Goal: Task Accomplishment & Management: Manage account settings

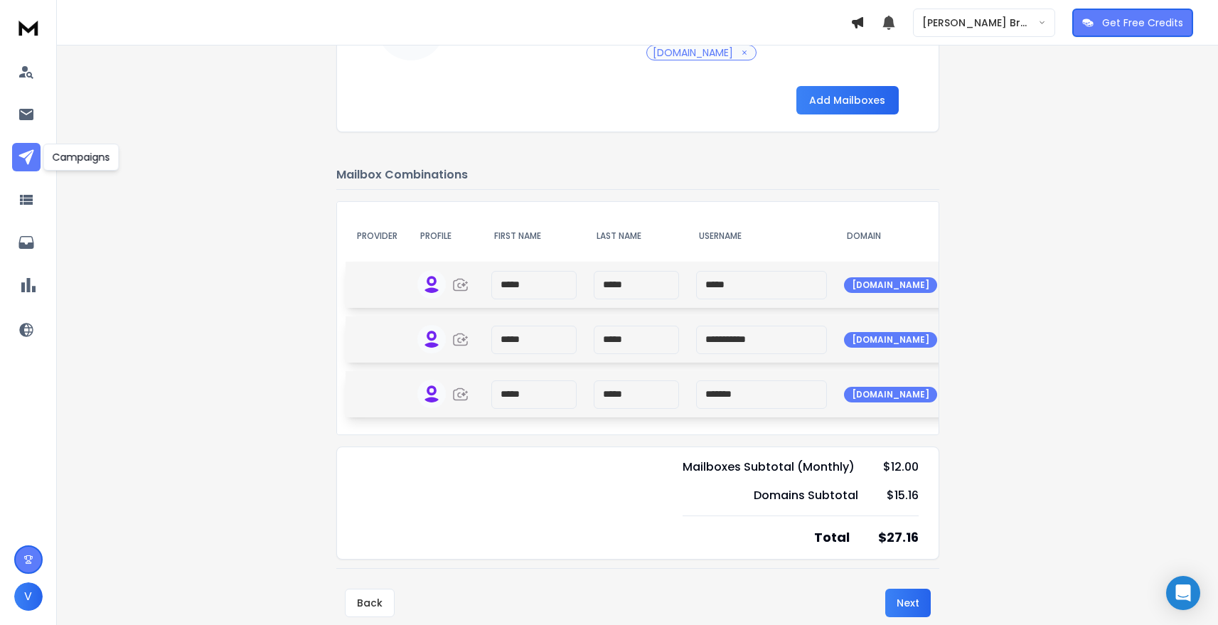
scroll to position [0, 137]
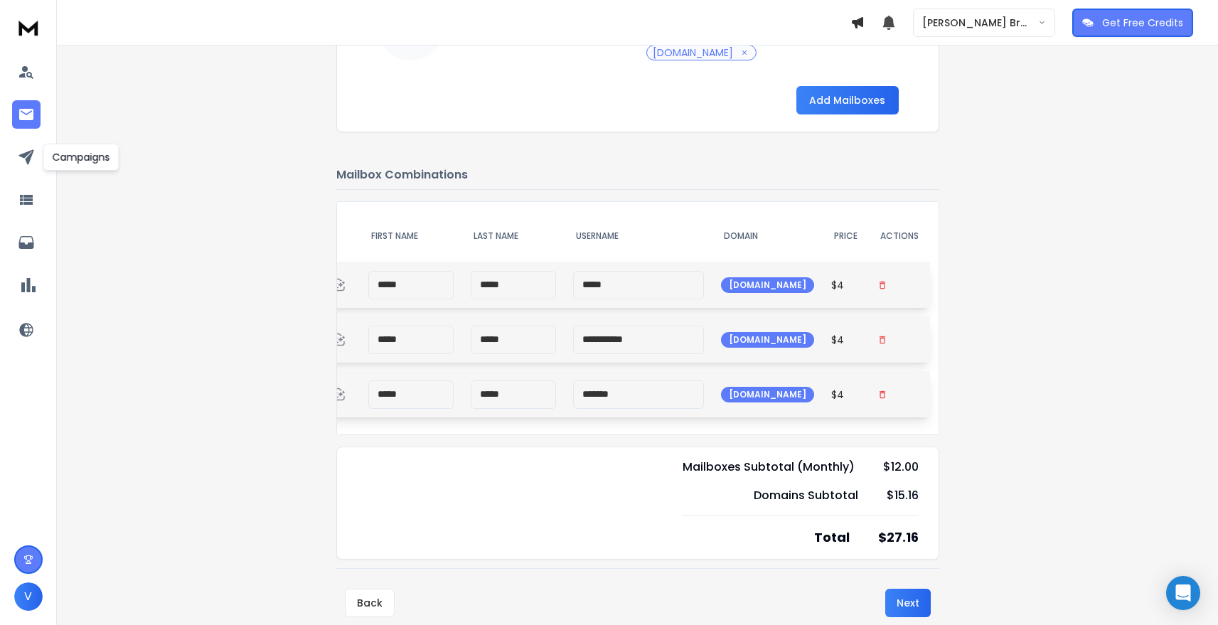
click at [25, 122] on icon at bounding box center [26, 114] width 17 height 17
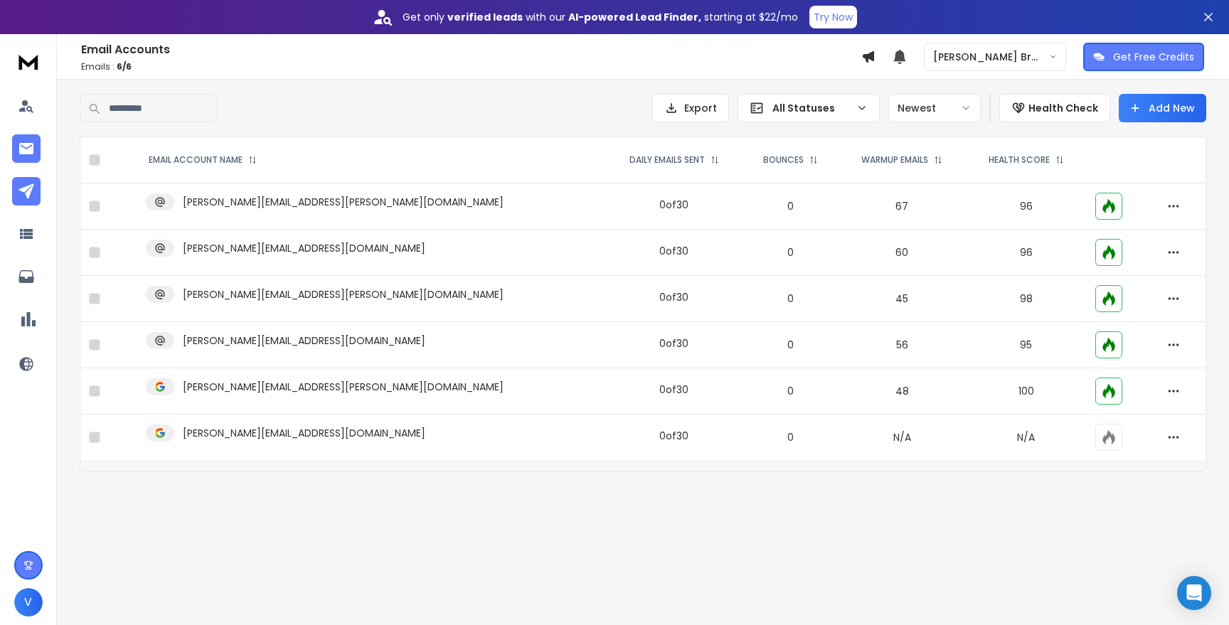
click at [36, 191] on link at bounding box center [26, 191] width 28 height 28
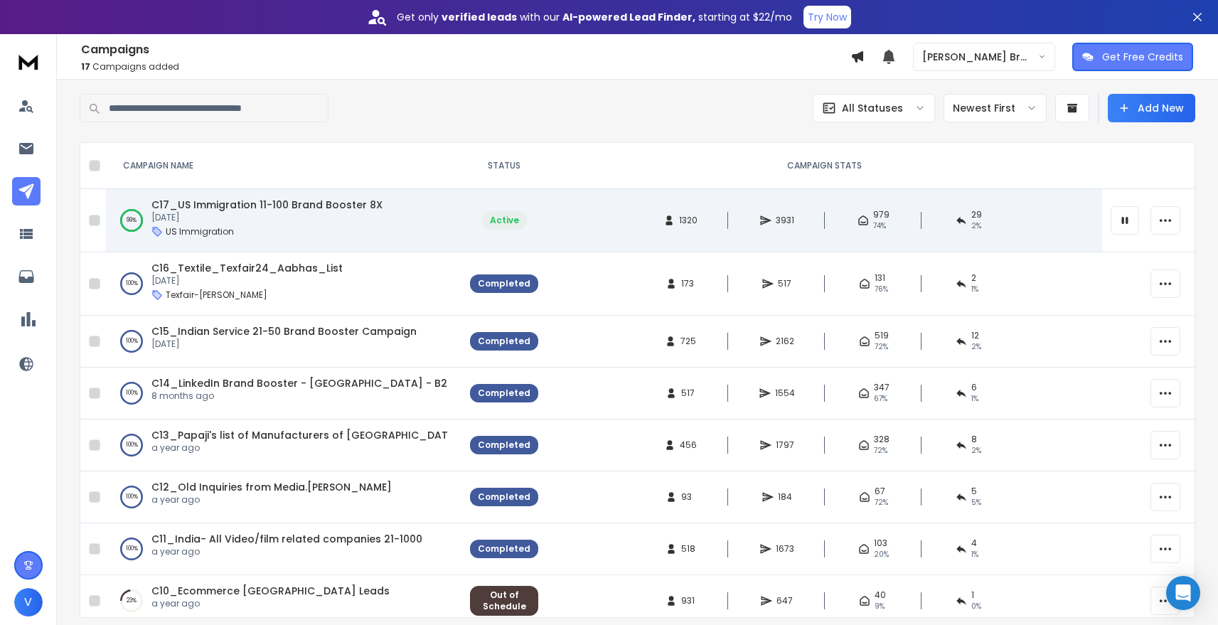
click at [220, 213] on p "[DATE]" at bounding box center [266, 217] width 231 height 11
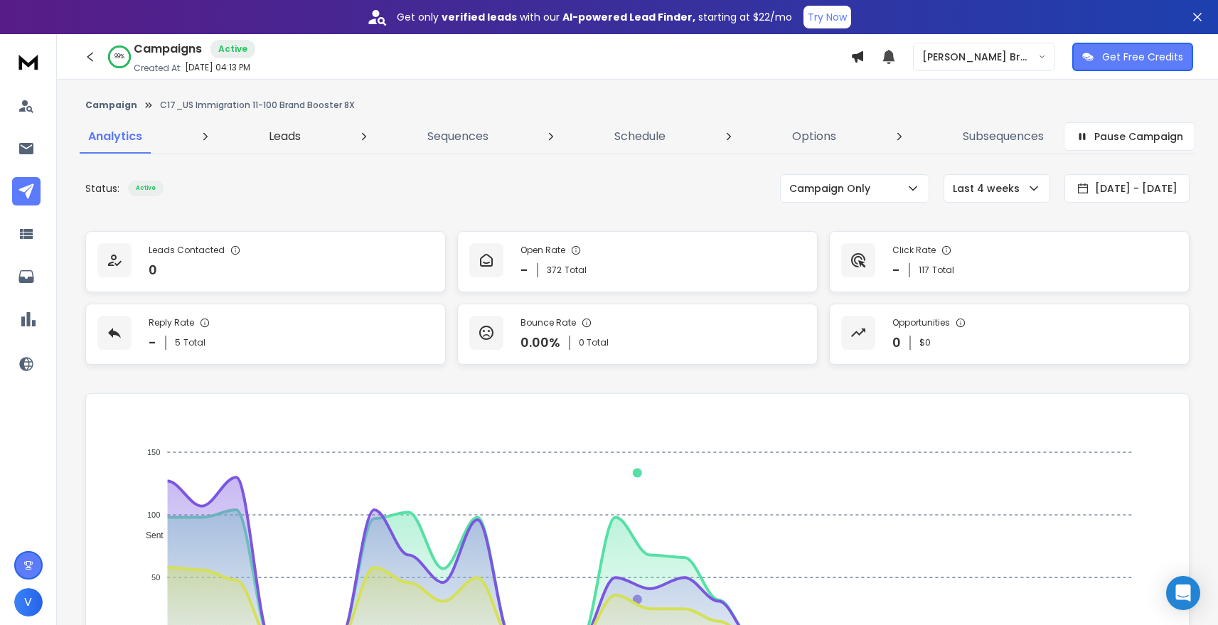
click at [305, 120] on link "Leads" at bounding box center [284, 136] width 49 height 34
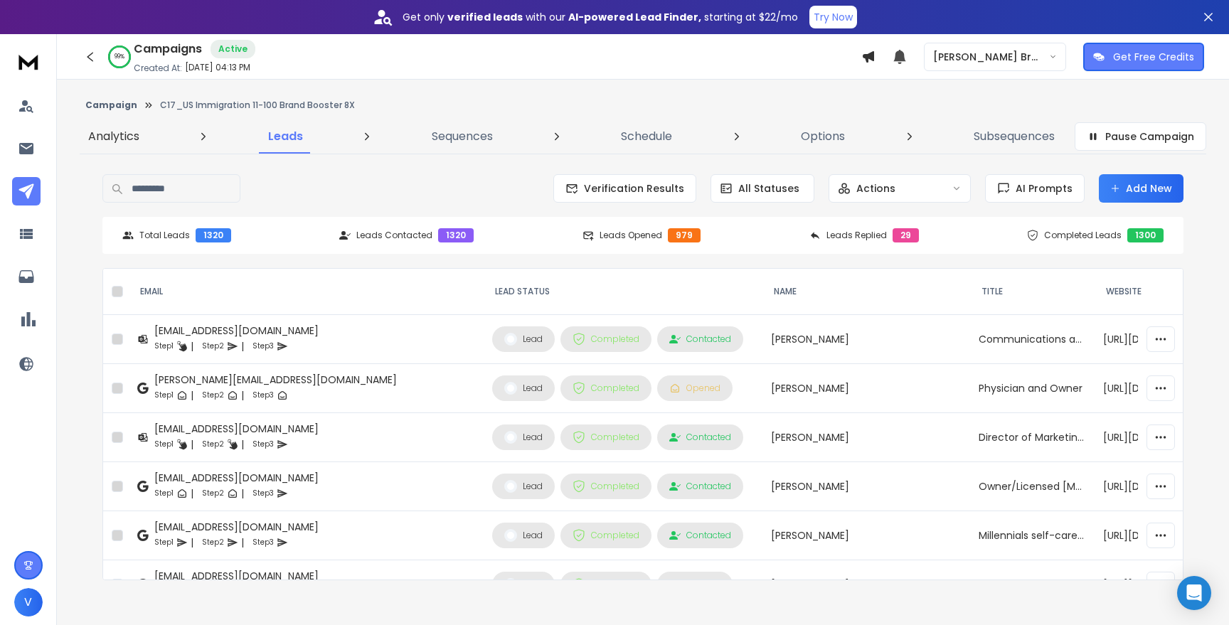
click at [109, 136] on p "Analytics" at bounding box center [113, 136] width 51 height 17
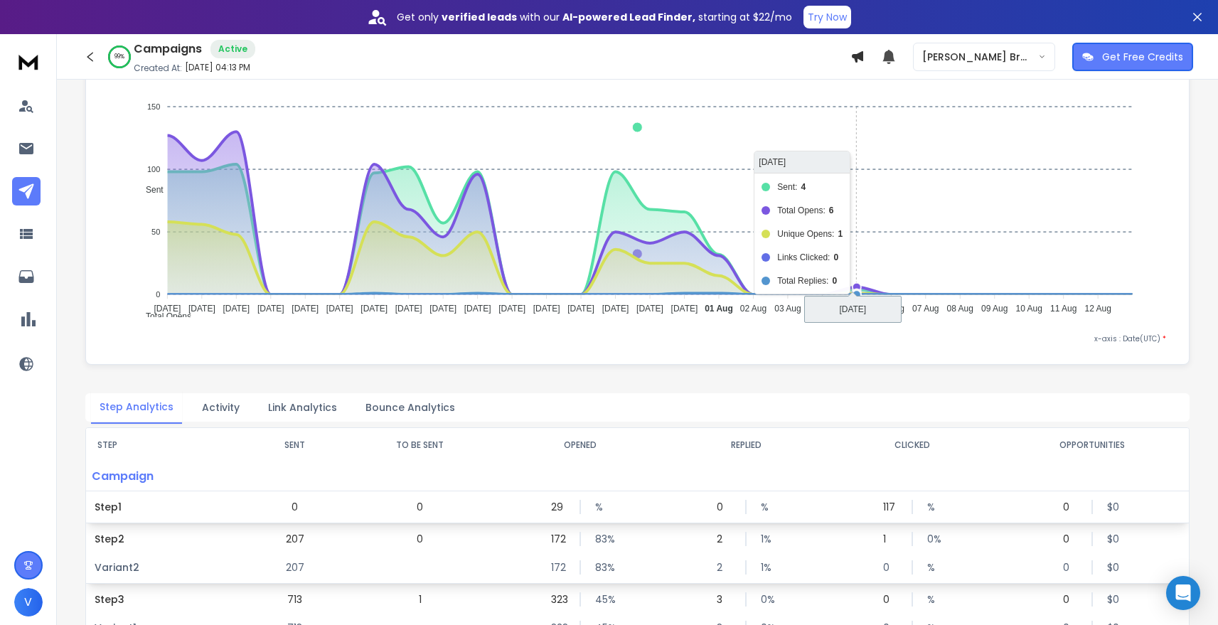
scroll to position [390, 0]
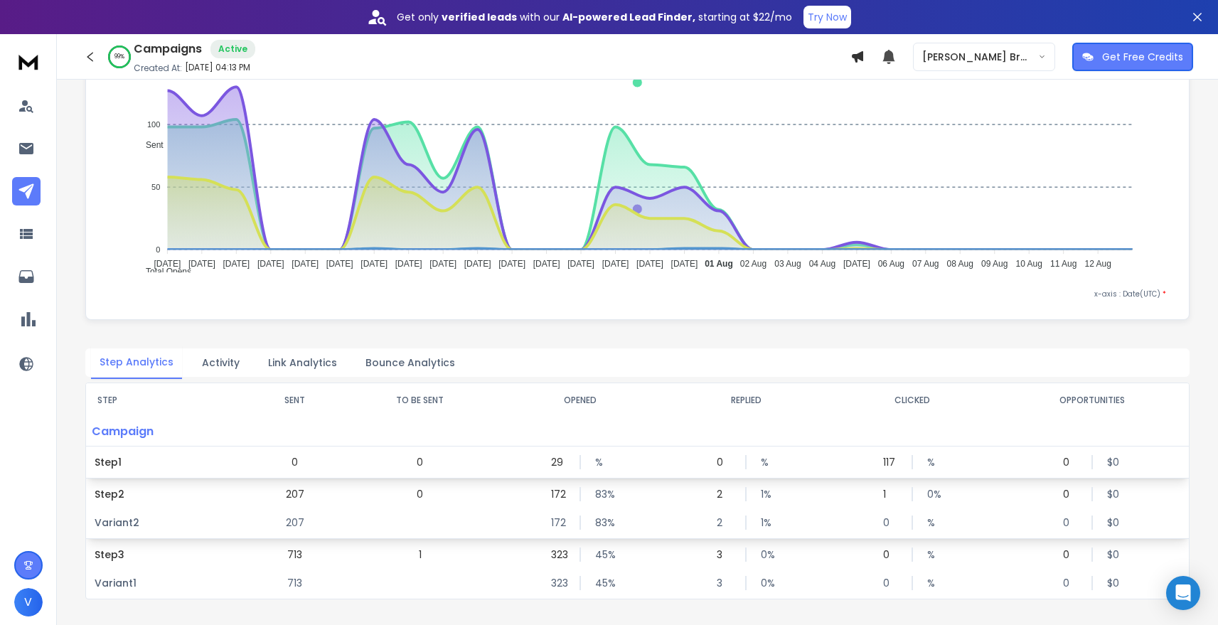
click at [418, 373] on div "Leads Contacted 0 Open Rate - 372 Total Click Rate - 117 Total Reply Rate - 5 T…" at bounding box center [637, 223] width 1104 height 764
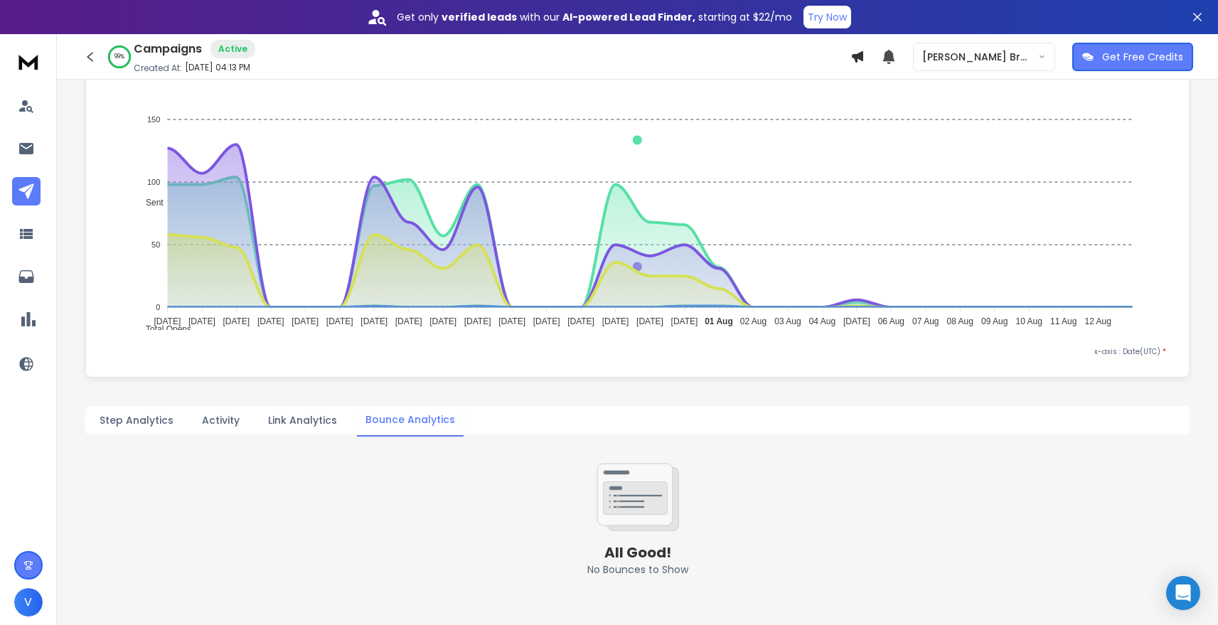
scroll to position [333, 0]
click at [295, 423] on button "Link Analytics" at bounding box center [303, 420] width 86 height 31
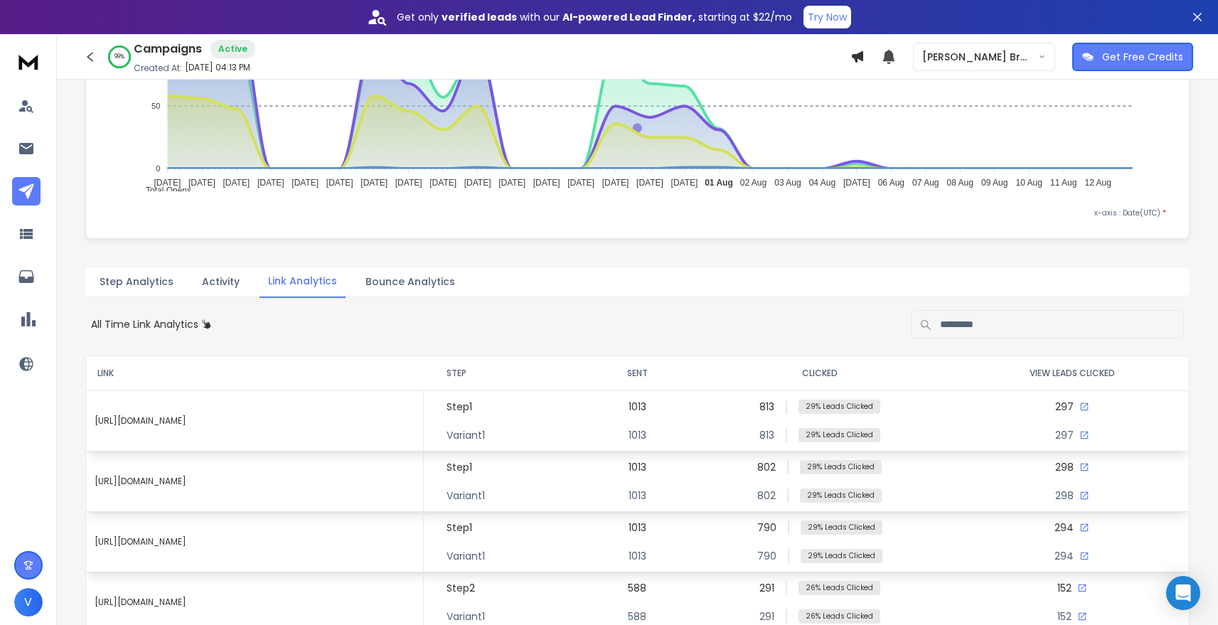
scroll to position [455, 0]
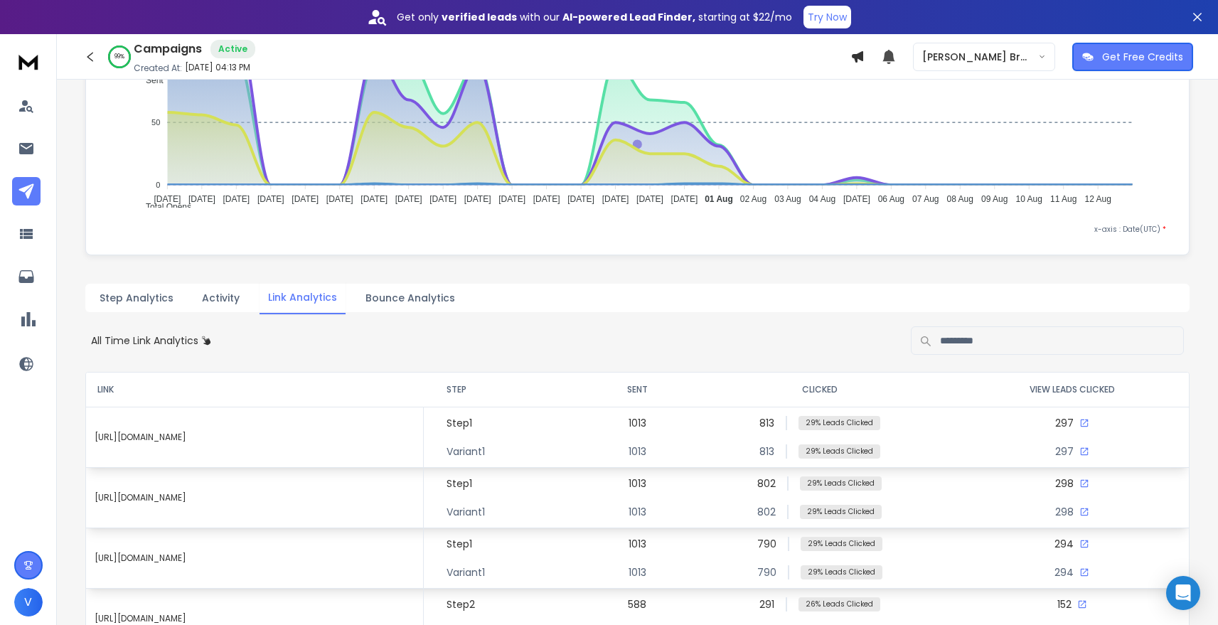
click at [223, 305] on button "Activity" at bounding box center [220, 297] width 55 height 31
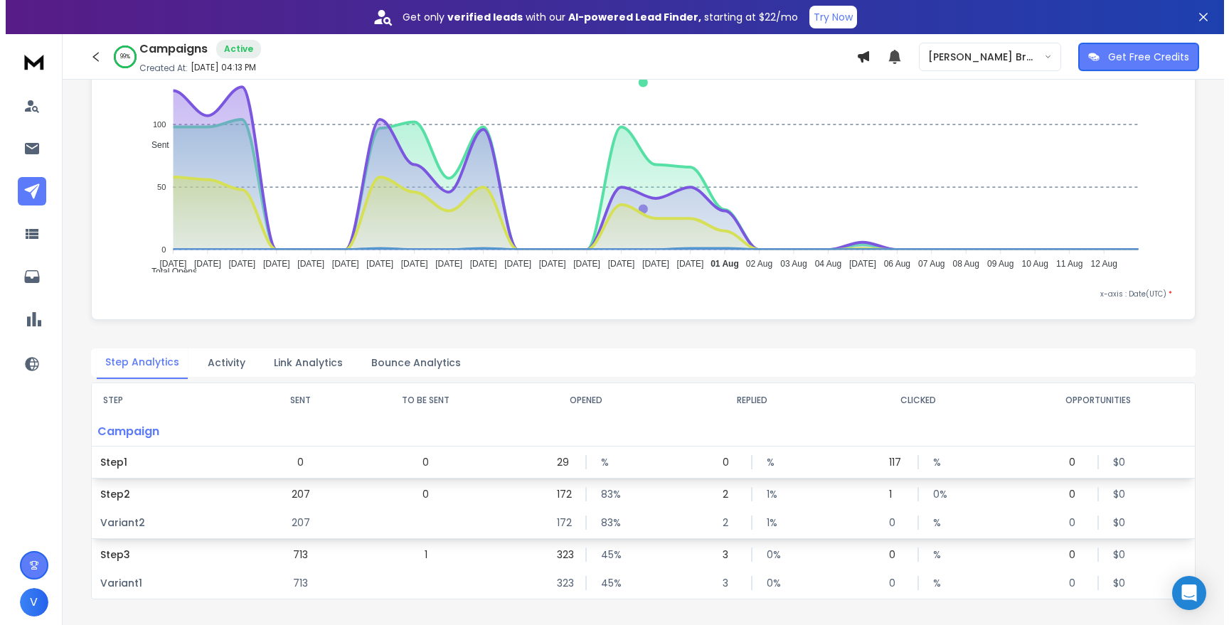
scroll to position [0, 0]
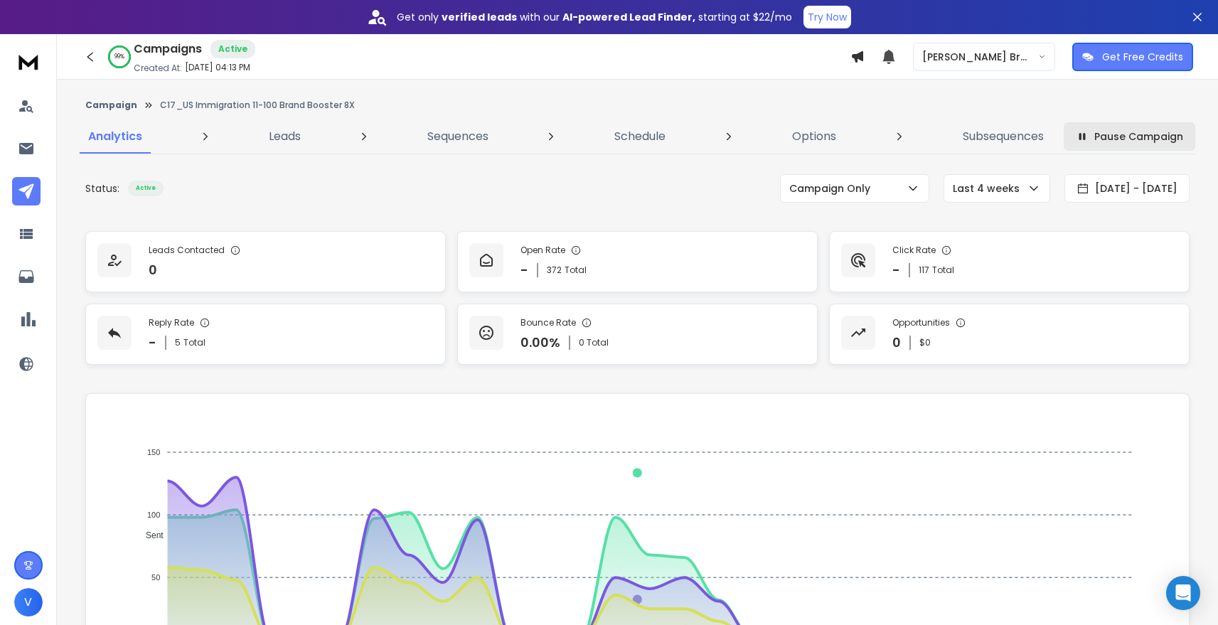
click at [1135, 138] on button "Pause Campaign" at bounding box center [1130, 136] width 132 height 28
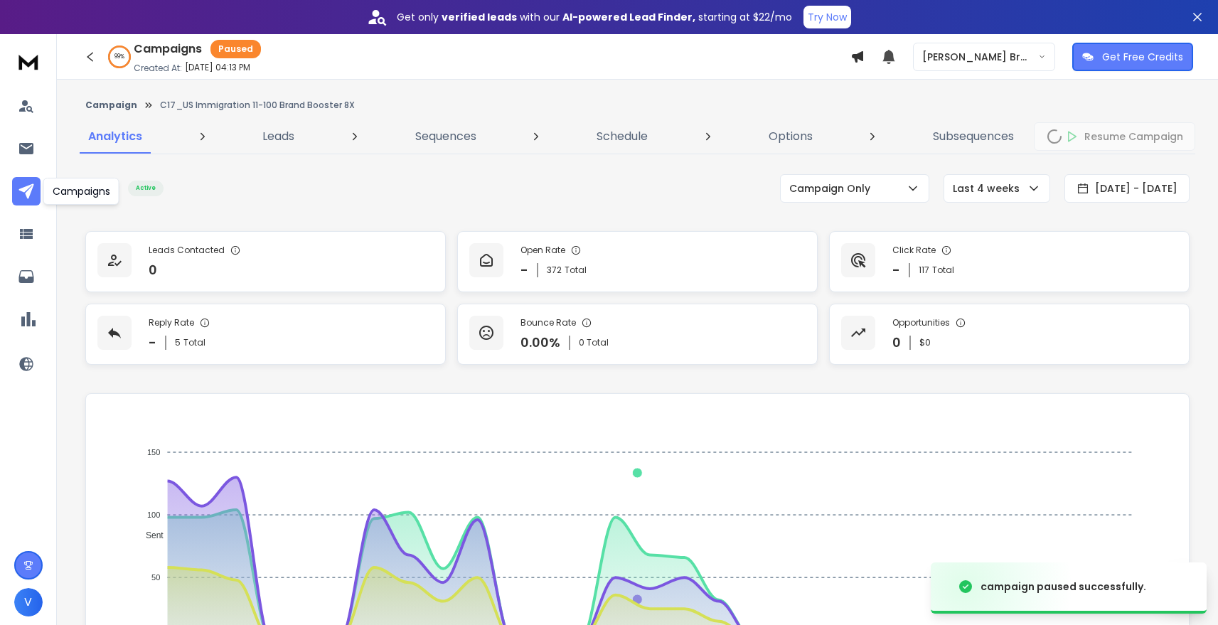
click at [17, 200] on link at bounding box center [26, 191] width 28 height 28
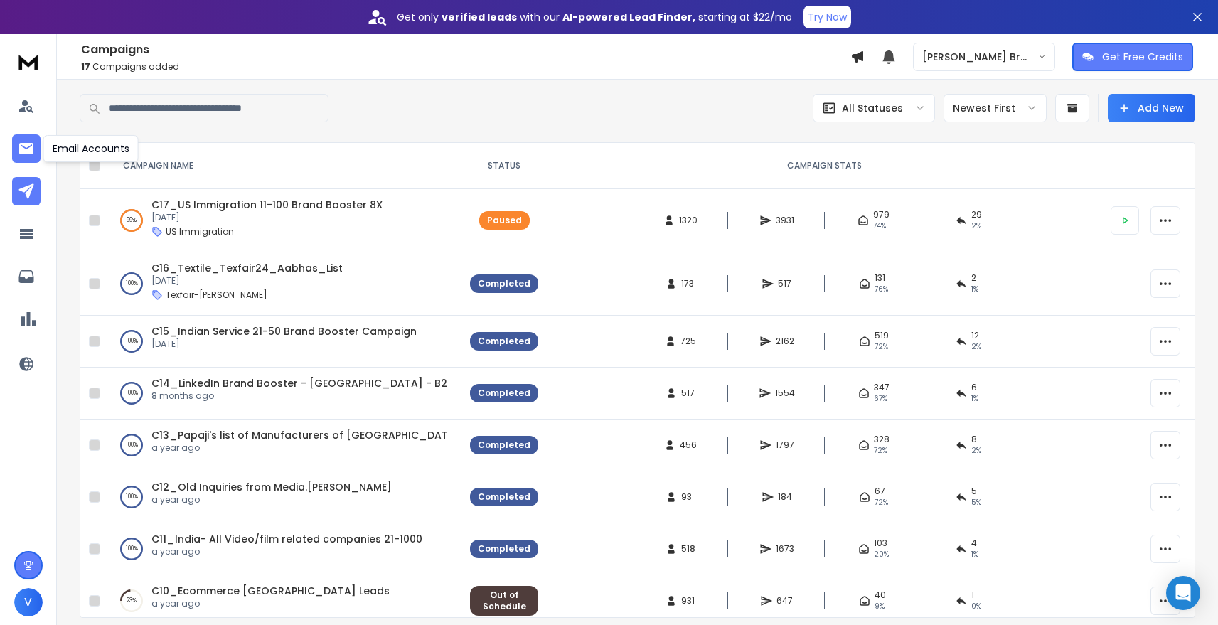
click at [15, 156] on link at bounding box center [26, 148] width 28 height 28
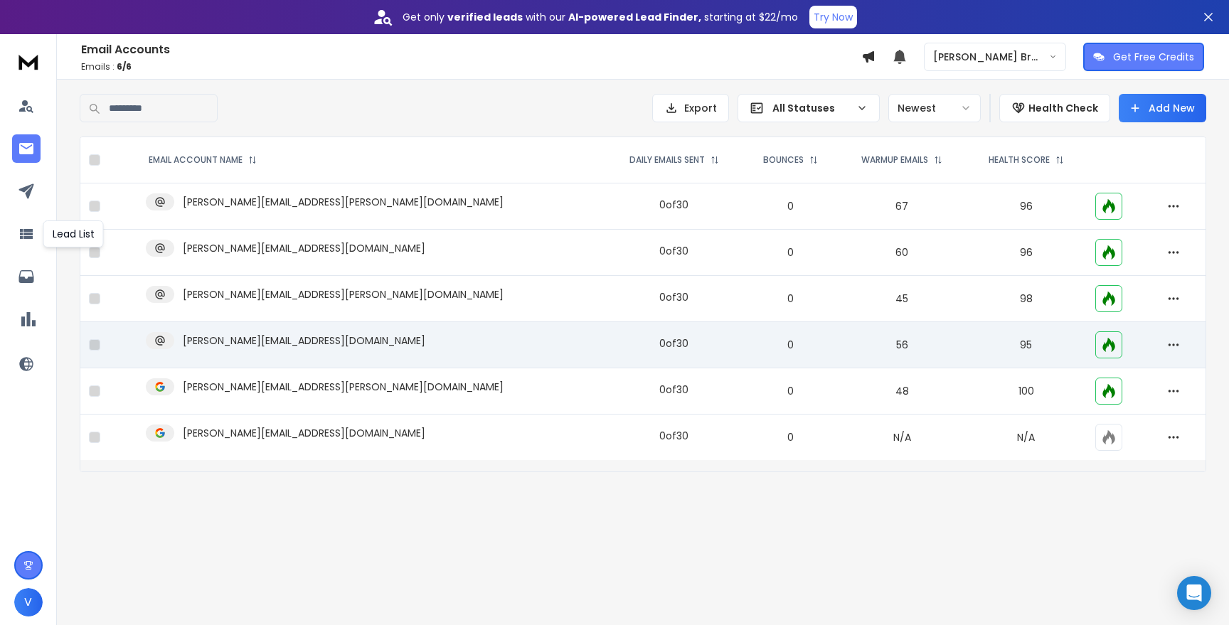
click at [371, 351] on td "[PERSON_NAME][EMAIL_ADDRESS][DOMAIN_NAME]" at bounding box center [371, 345] width 468 height 46
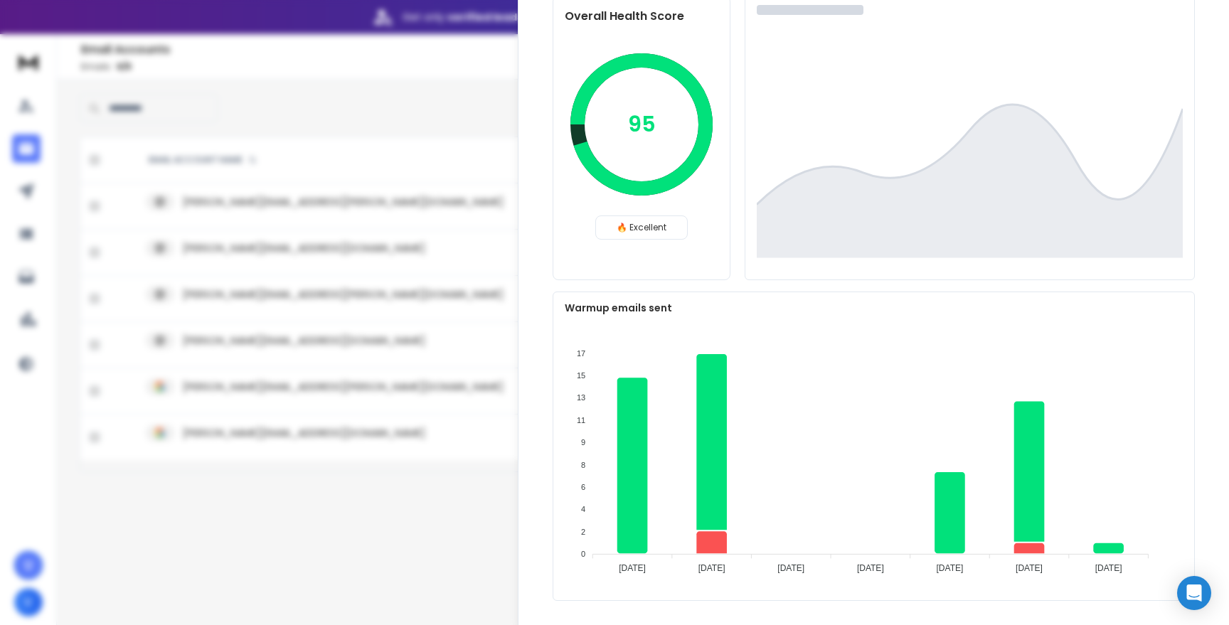
scroll to position [530, 0]
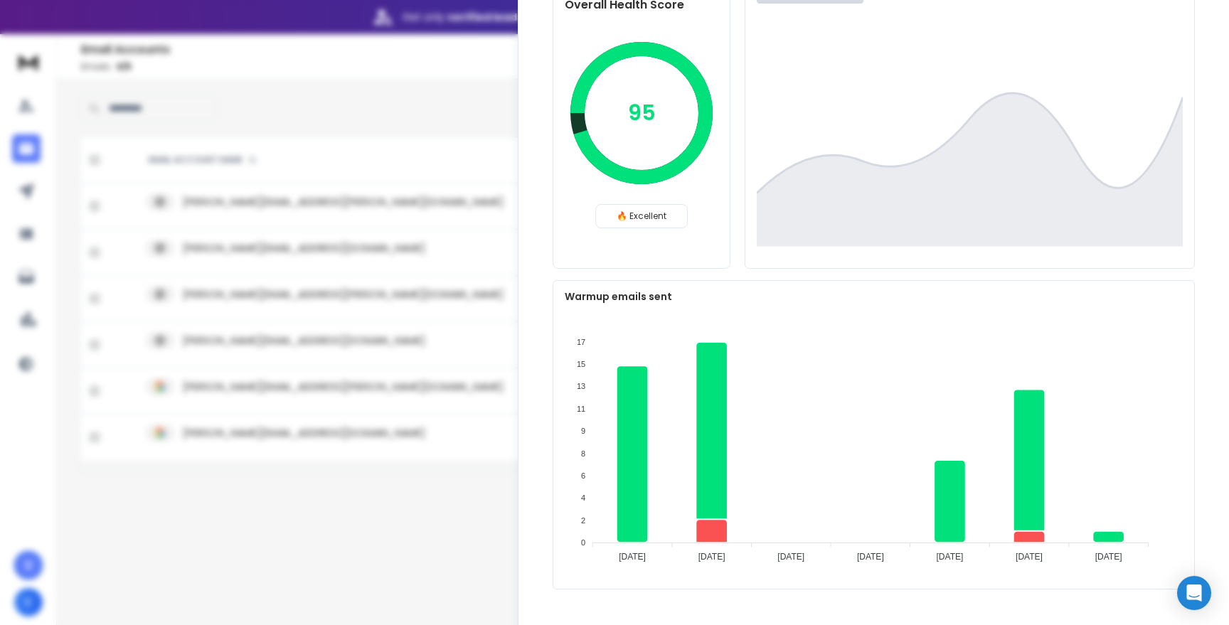
click at [390, 508] on div at bounding box center [614, 312] width 1229 height 625
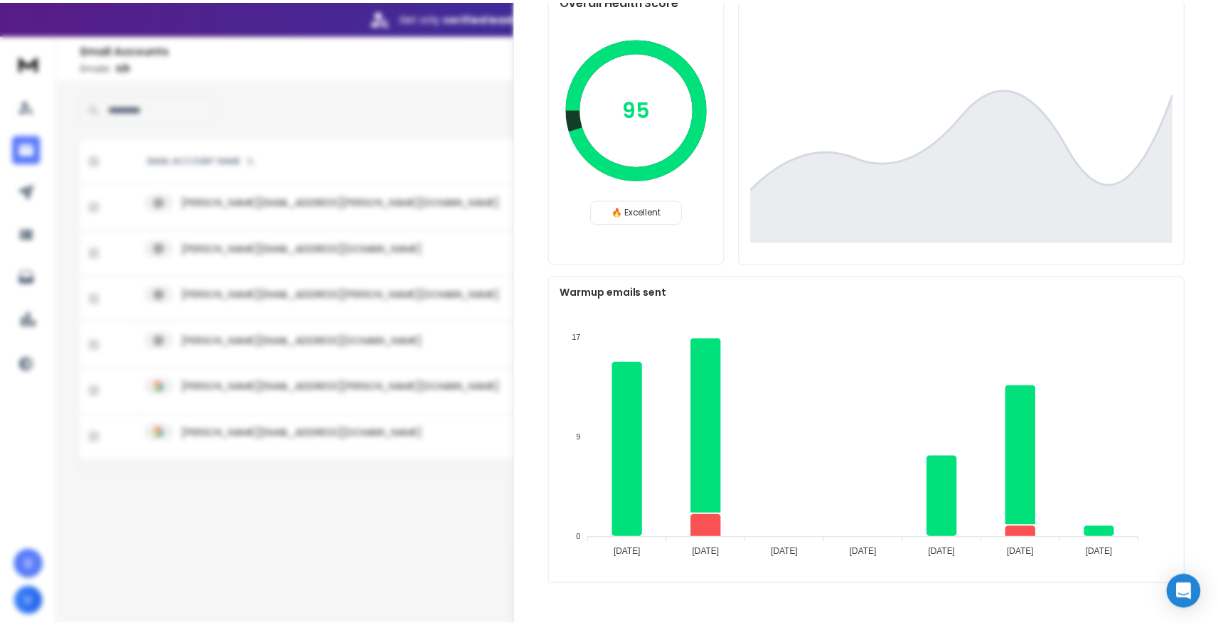
scroll to position [496, 0]
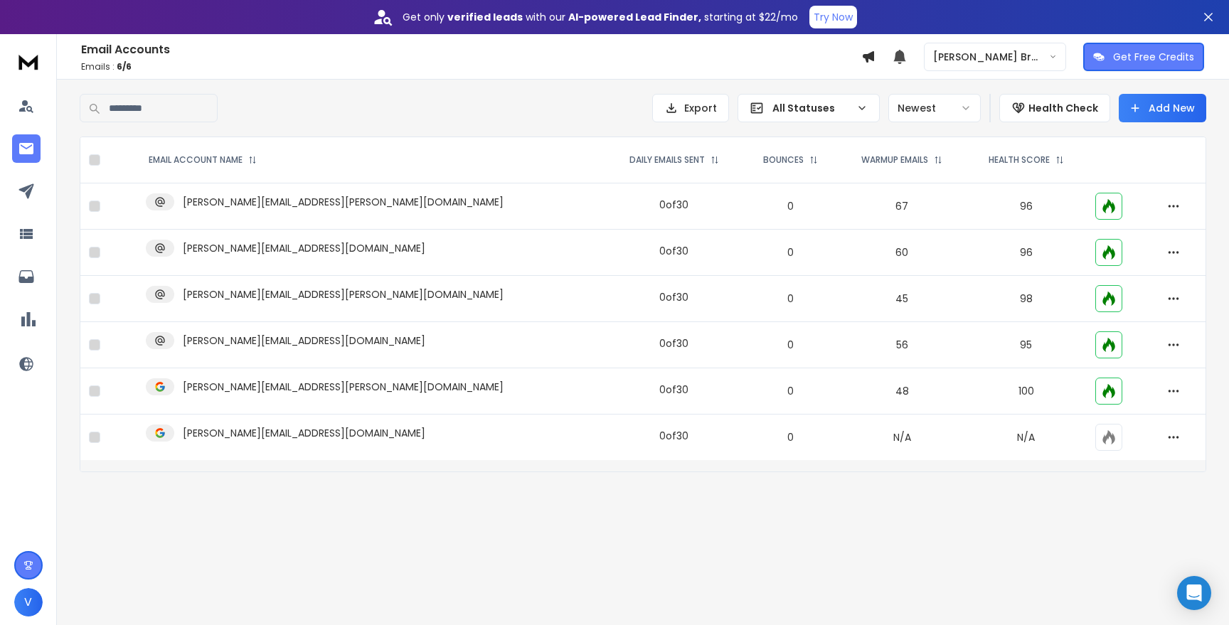
click at [830, 20] on p "Try Now" at bounding box center [832, 17] width 39 height 14
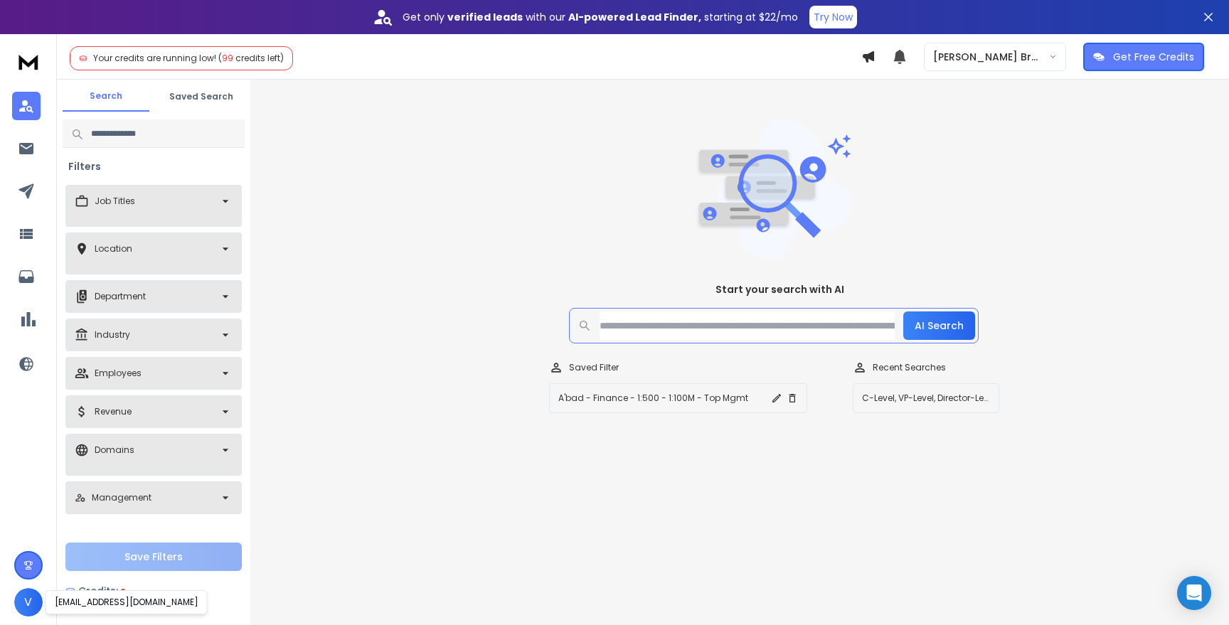
click at [21, 604] on span "V" at bounding box center [28, 602] width 28 height 28
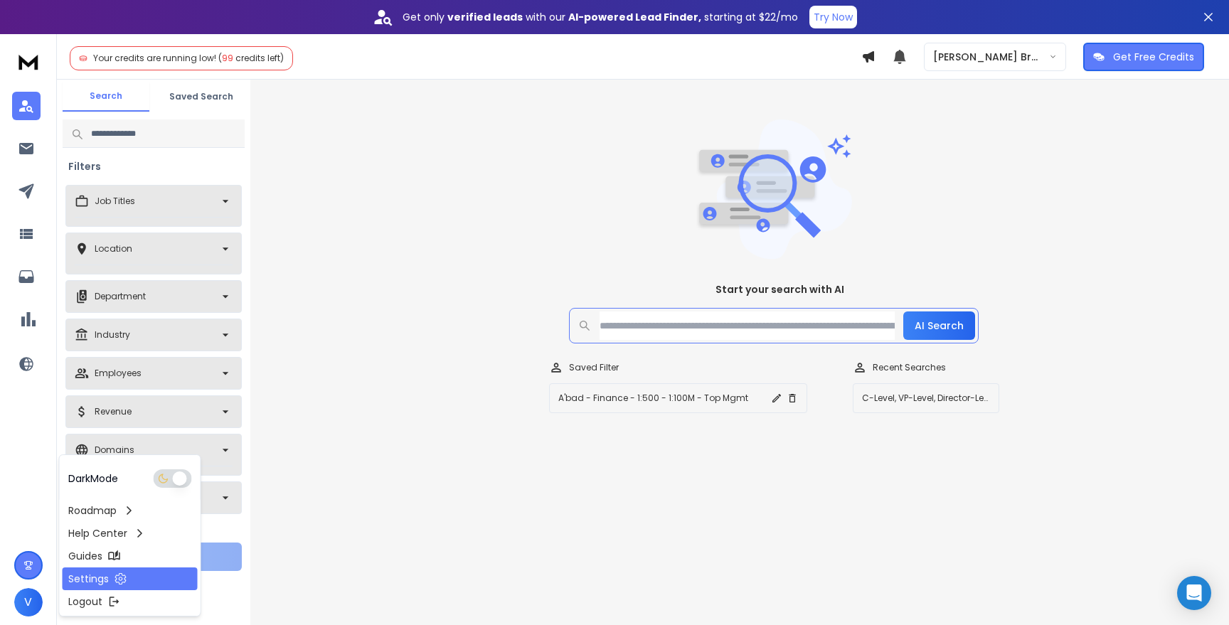
click at [120, 572] on icon at bounding box center [120, 578] width 13 height 13
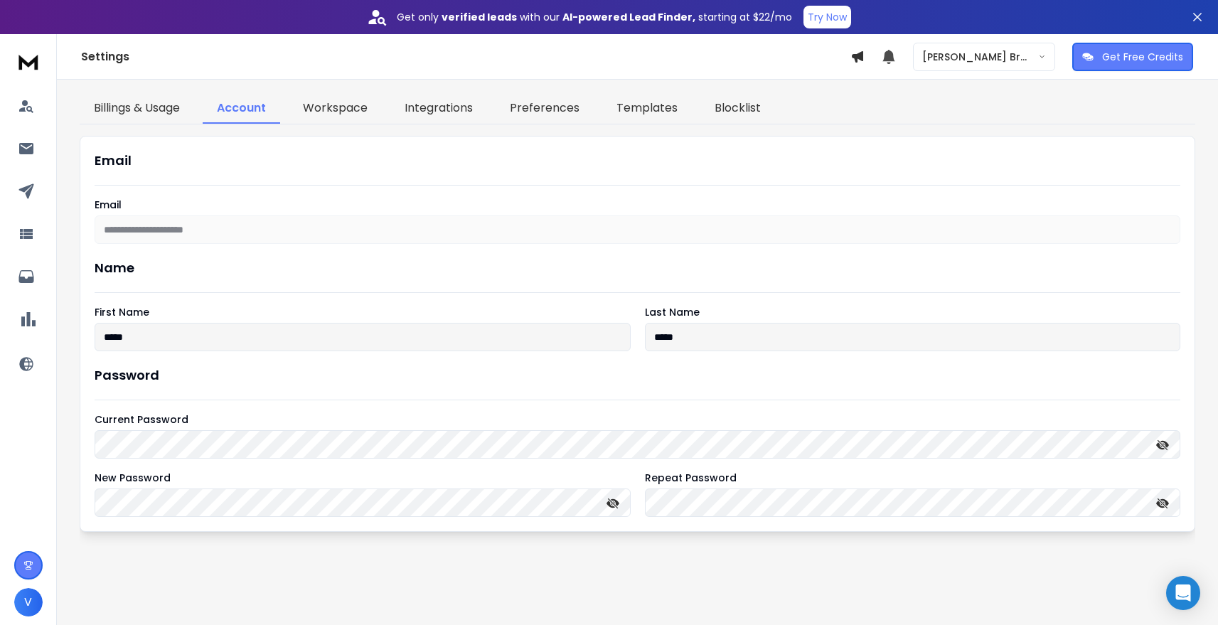
click at [146, 80] on div "**********" at bounding box center [637, 382] width 1161 height 604
click at [139, 111] on link "Billings & Usage" at bounding box center [137, 109] width 114 height 30
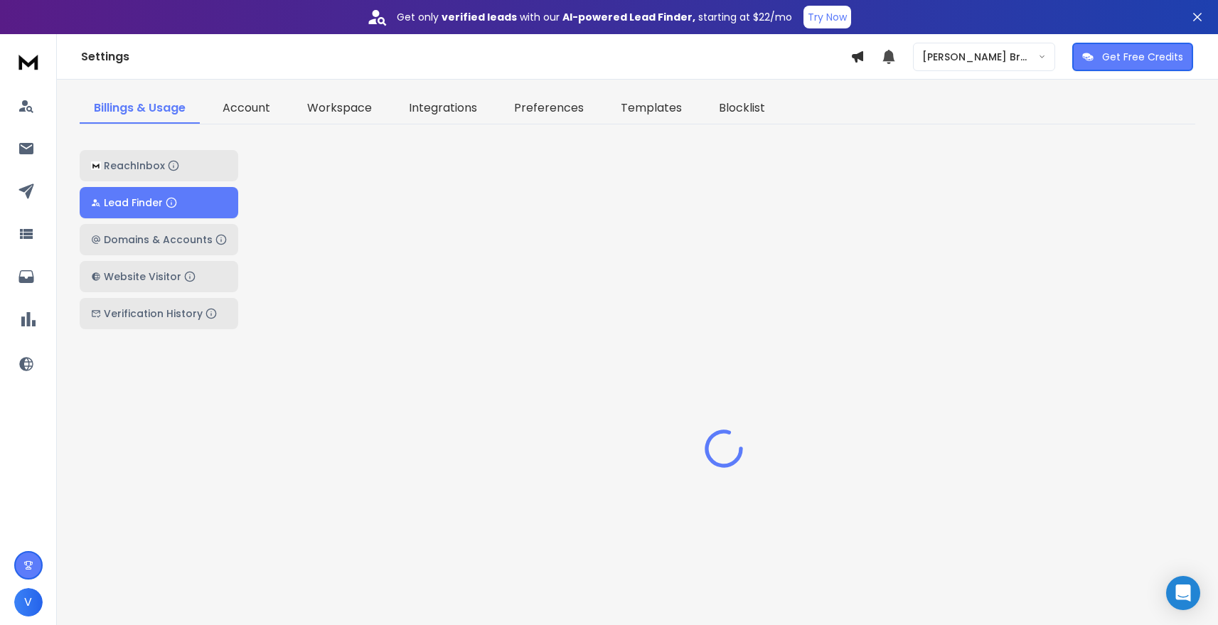
click at [141, 201] on button "Lead Finder" at bounding box center [159, 202] width 159 height 31
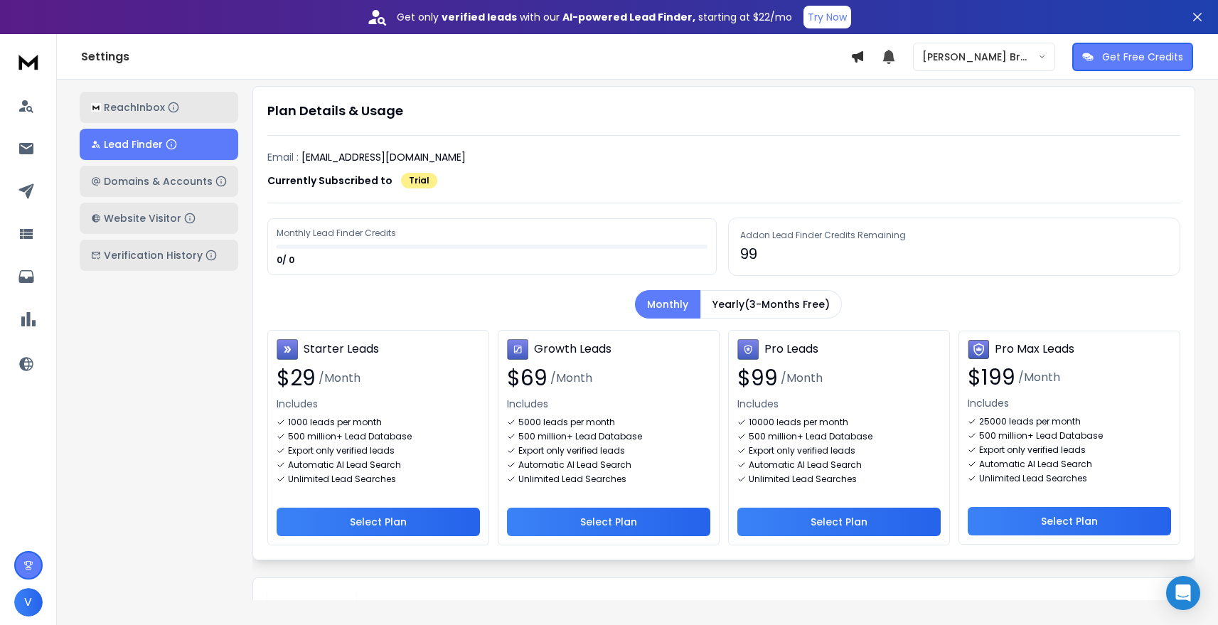
scroll to position [59, 0]
click at [753, 308] on button "Yearly(3-Months Free)" at bounding box center [770, 303] width 141 height 28
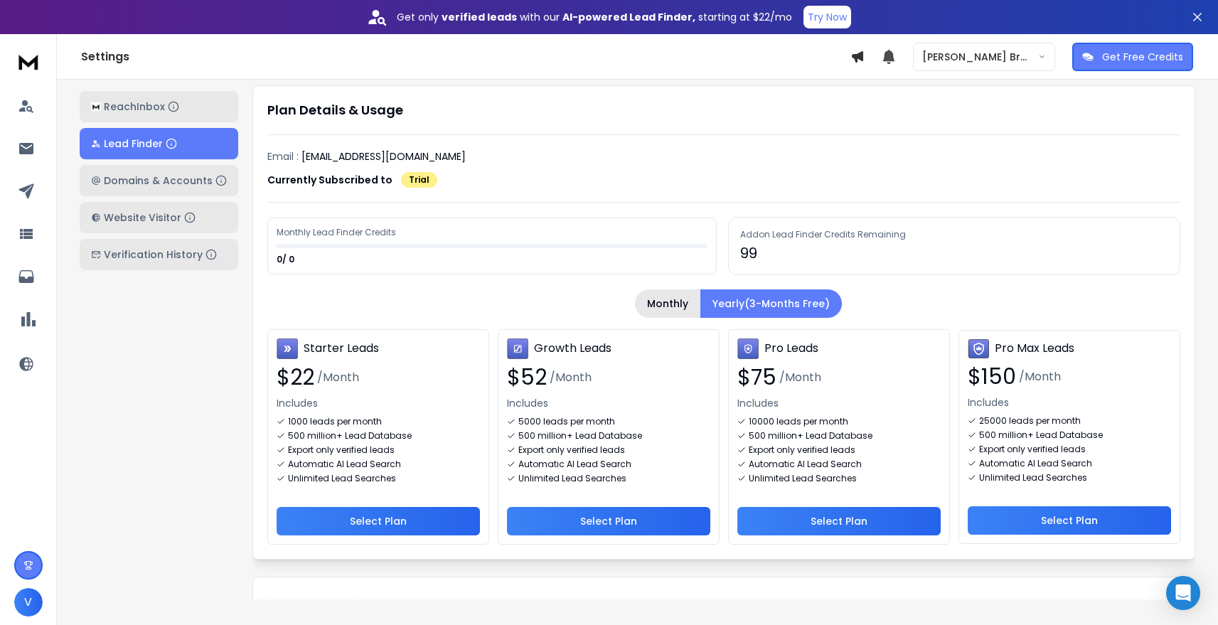
click at [653, 308] on button "Monthly" at bounding box center [667, 303] width 65 height 28
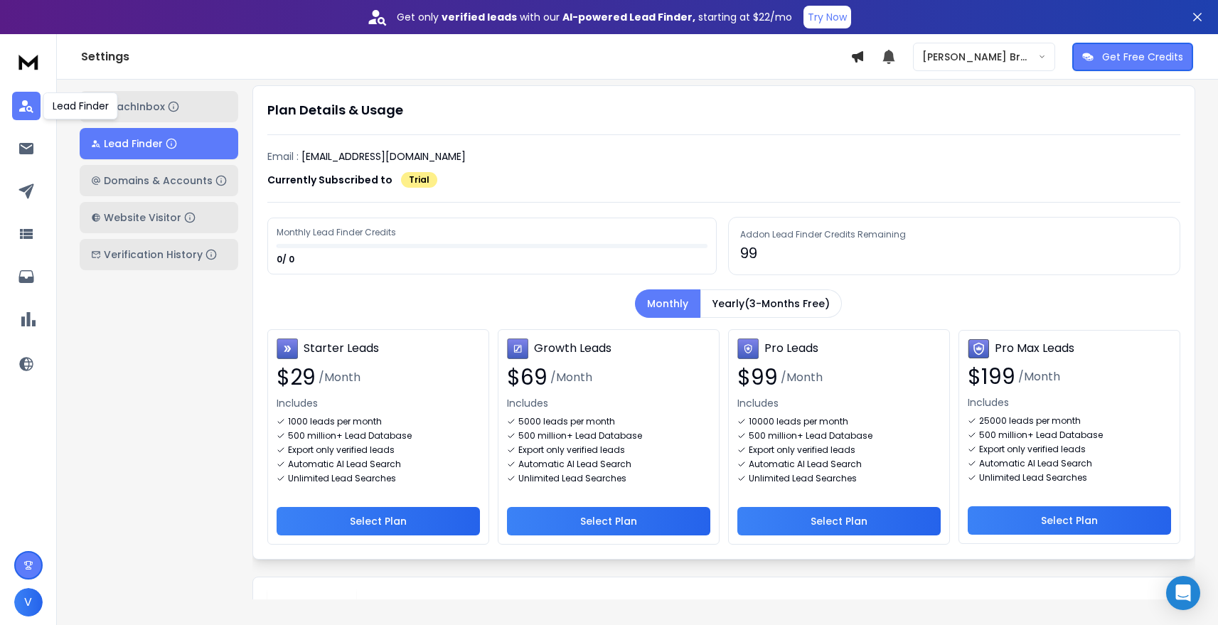
click at [29, 107] on icon at bounding box center [26, 109] width 14 height 7
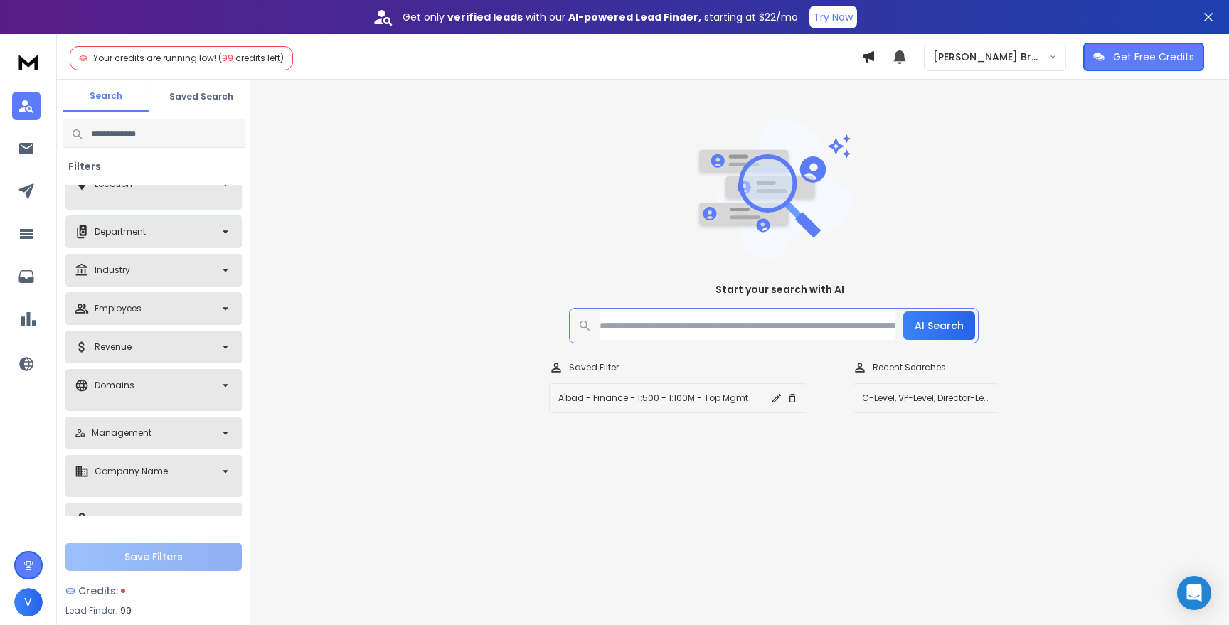
scroll to position [93, 0]
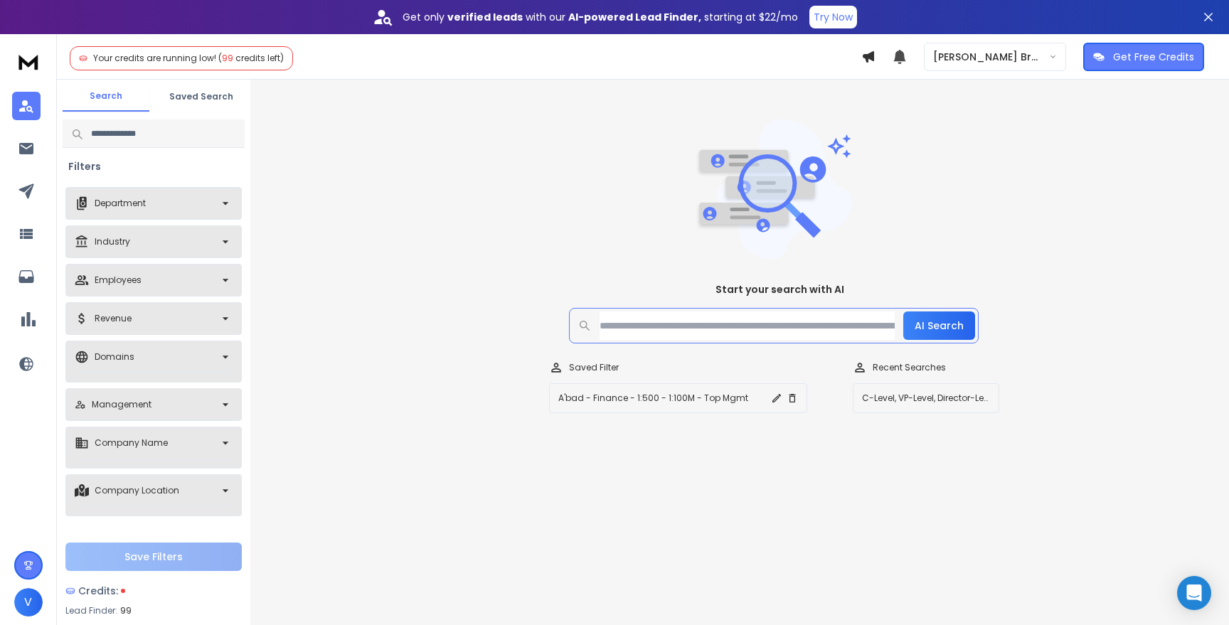
click at [151, 403] on div "Management" at bounding box center [154, 404] width 158 height 14
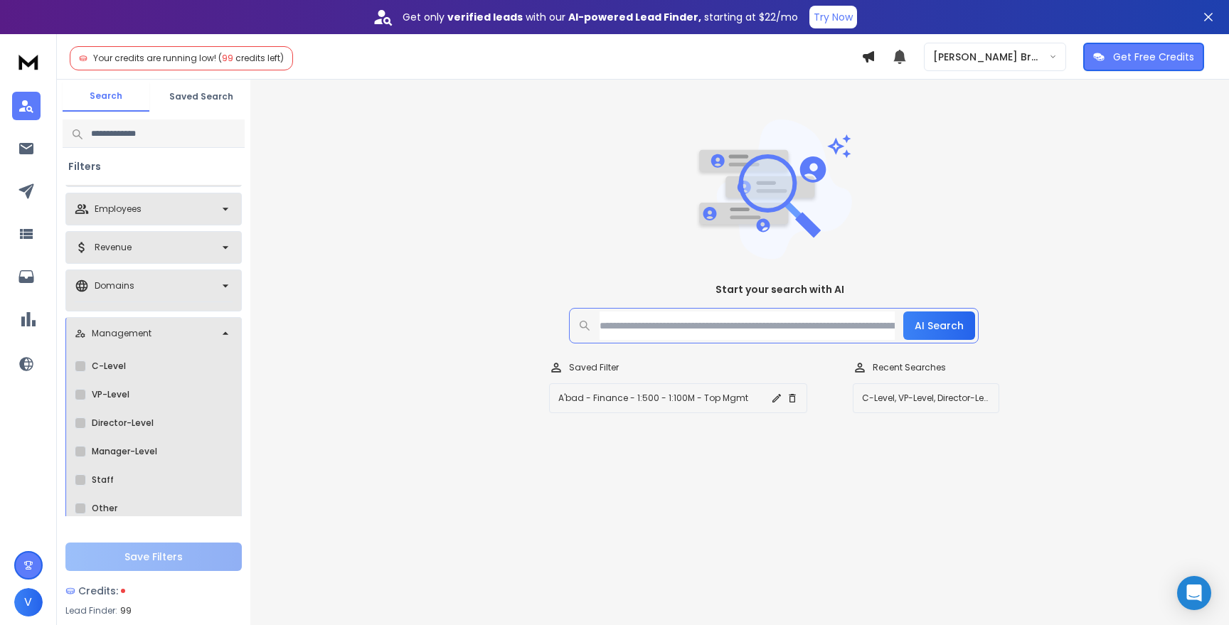
click at [186, 331] on div "Management" at bounding box center [154, 333] width 158 height 14
